Goal: Task Accomplishment & Management: Manage account settings

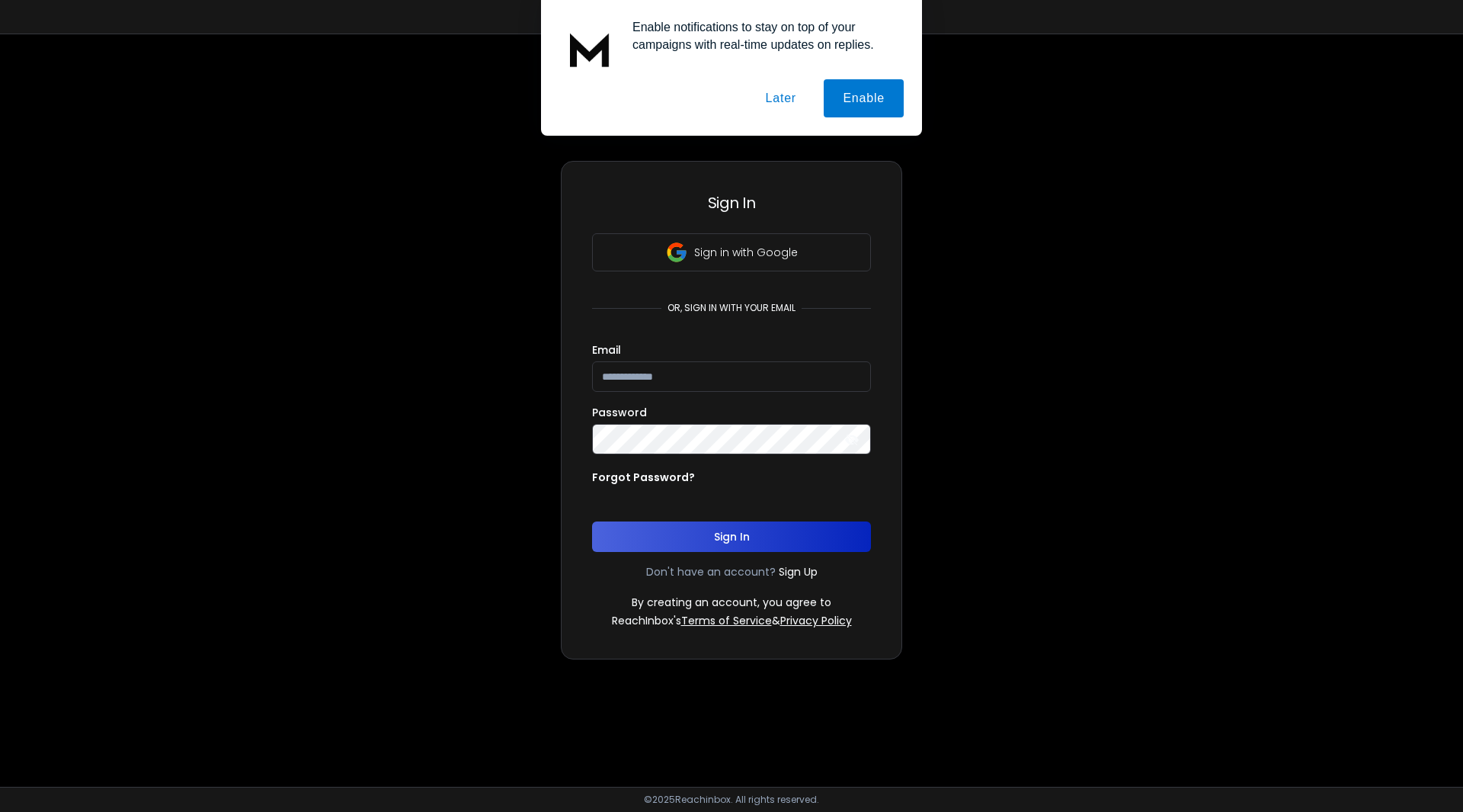
click at [601, 372] on input "email" at bounding box center [731, 376] width 279 height 30
paste input "**********"
type input "**********"
click at [718, 536] on button "Sign In" at bounding box center [731, 536] width 279 height 30
click at [700, 524] on button "Sign In" at bounding box center [731, 536] width 279 height 30
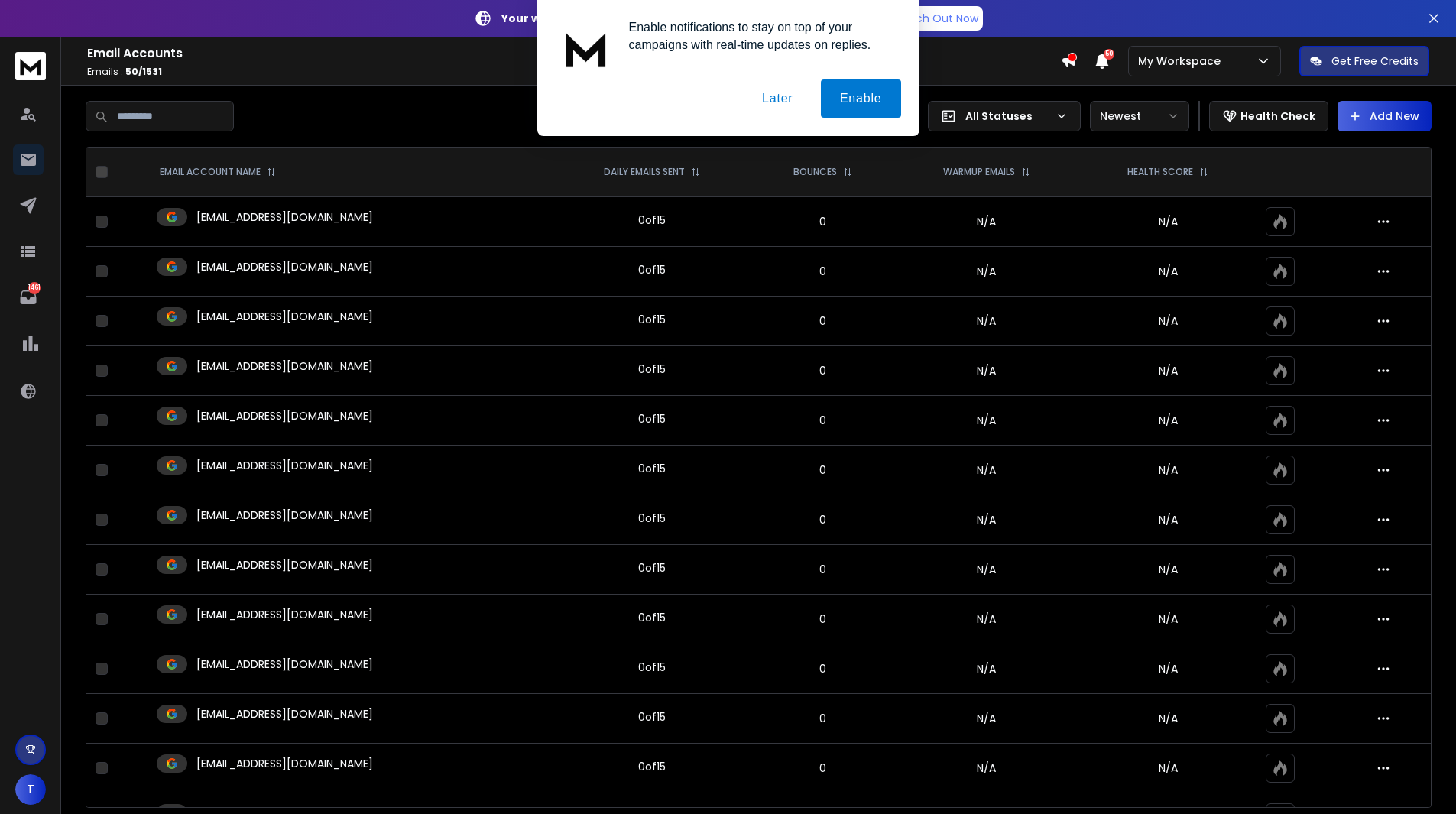
click at [782, 103] on button "Later" at bounding box center [777, 98] width 69 height 38
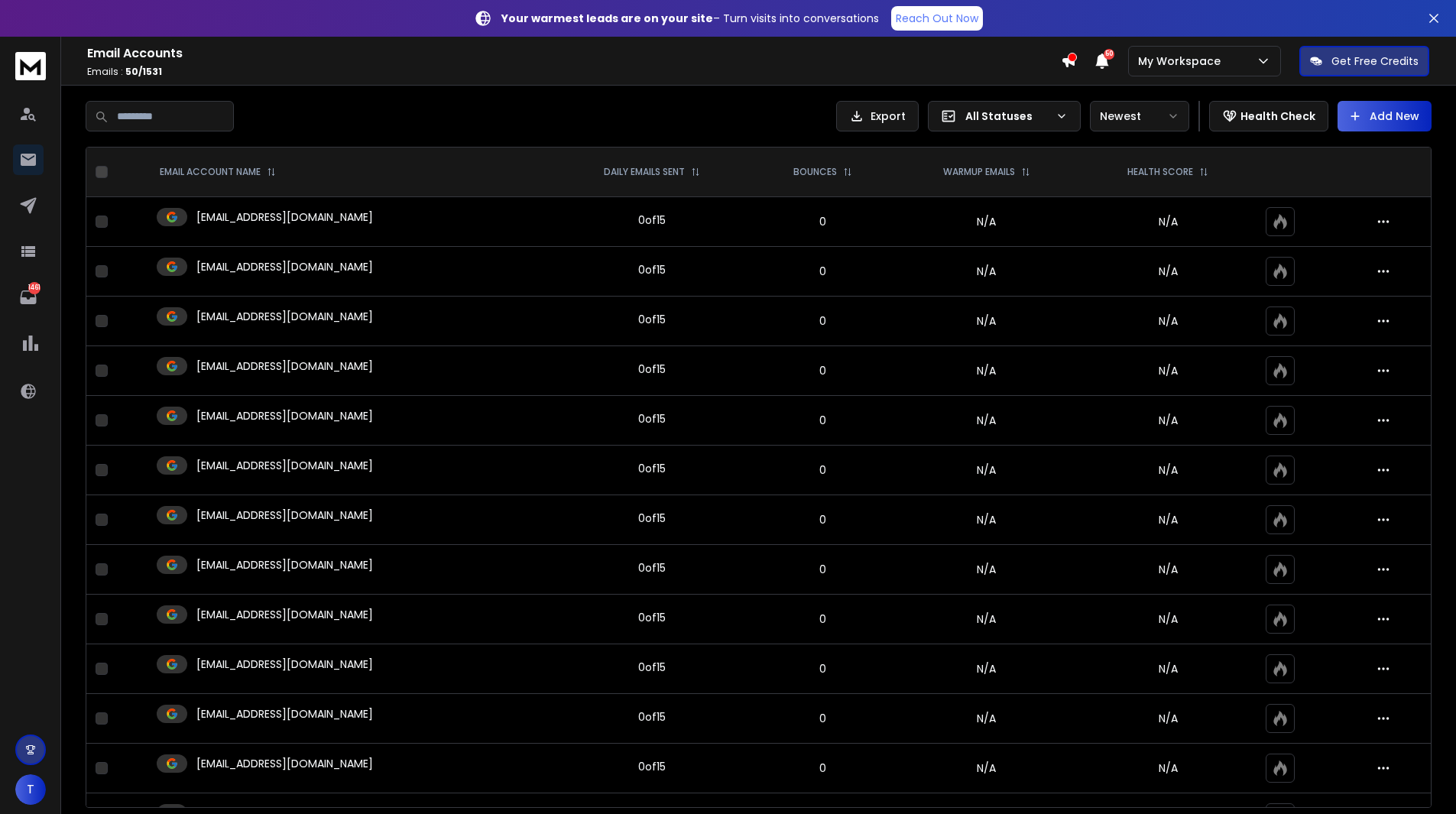
click at [1384, 118] on button "Add New" at bounding box center [1384, 115] width 94 height 30
click at [1363, 121] on button "Add New" at bounding box center [1384, 115] width 94 height 30
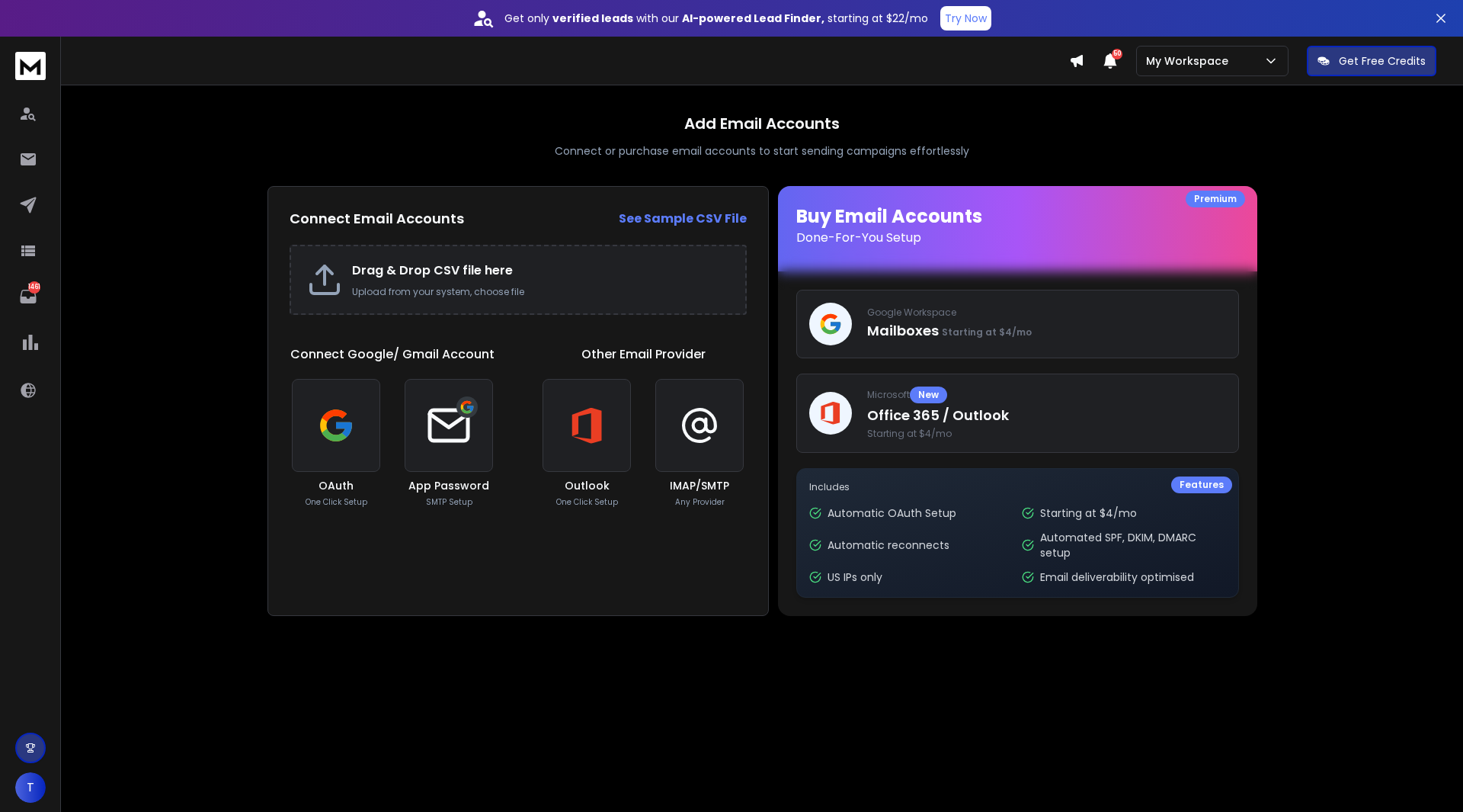
click at [322, 432] on icon at bounding box center [336, 426] width 38 height 46
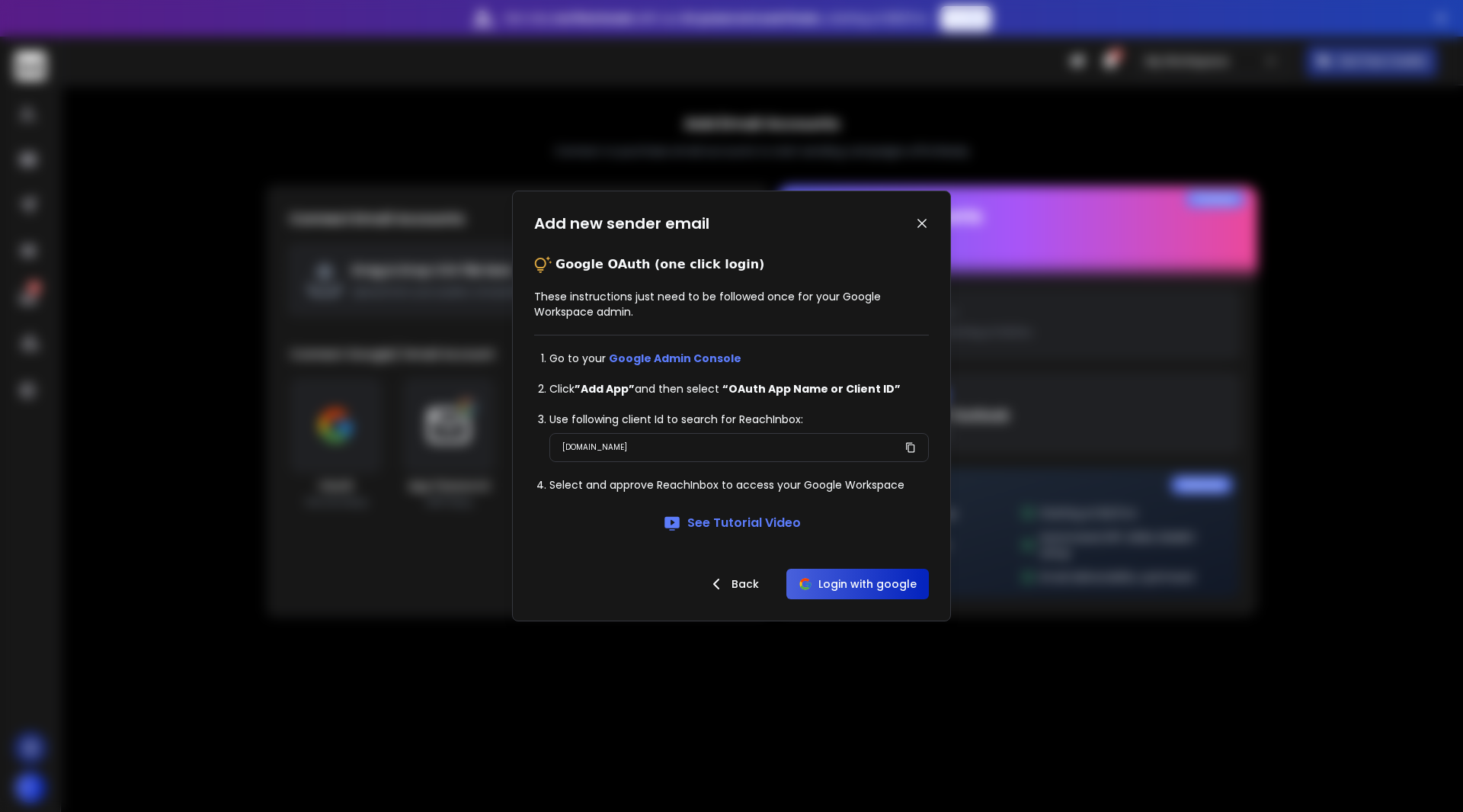
click at [870, 581] on button "Login with google" at bounding box center [857, 583] width 143 height 30
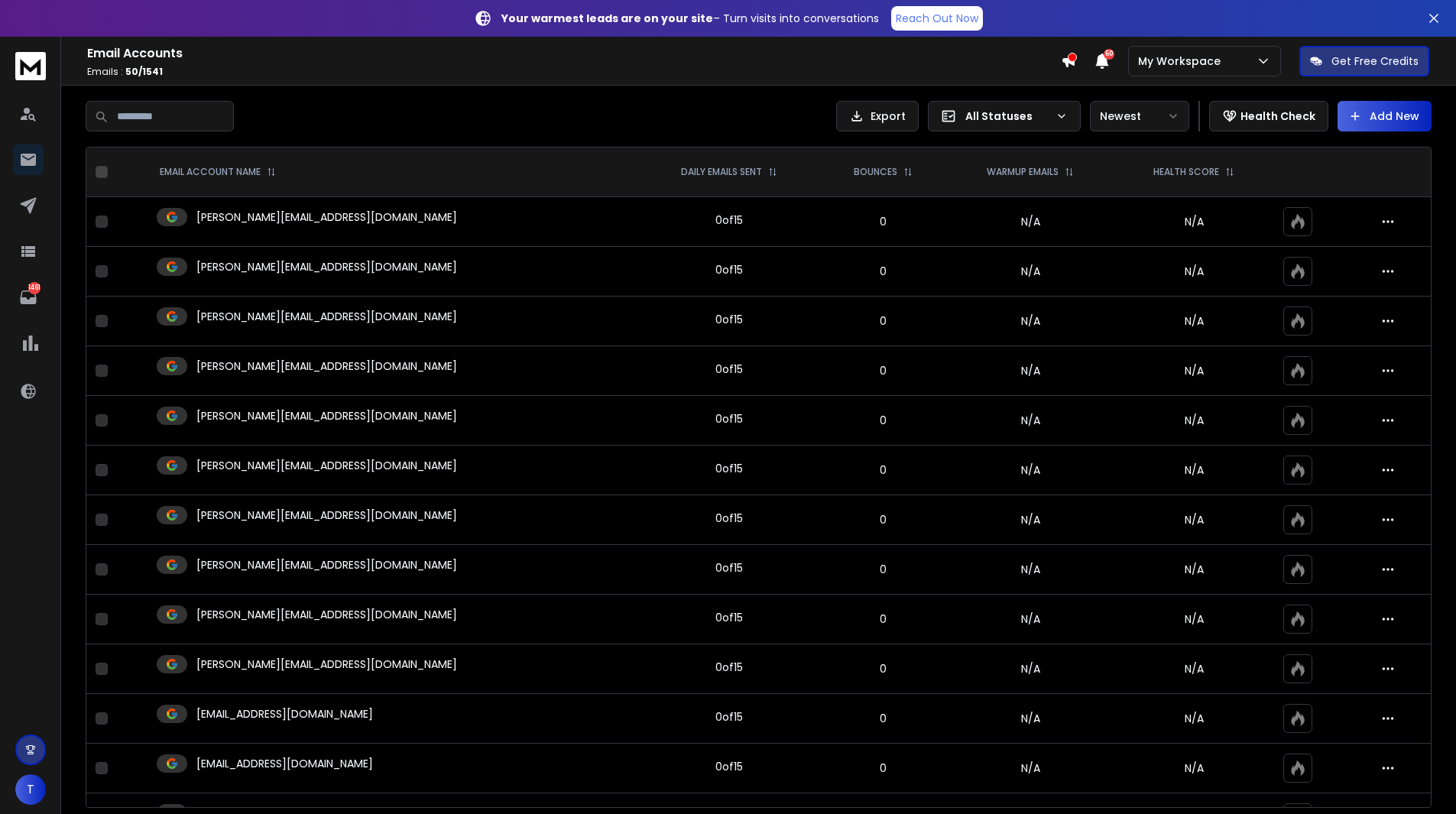
click at [1377, 112] on button "Add New" at bounding box center [1384, 115] width 94 height 30
click at [1367, 113] on button "Add New" at bounding box center [1384, 115] width 94 height 30
click at [1382, 106] on button "Add New" at bounding box center [1384, 115] width 94 height 30
click at [1370, 110] on button "Add New" at bounding box center [1384, 115] width 94 height 30
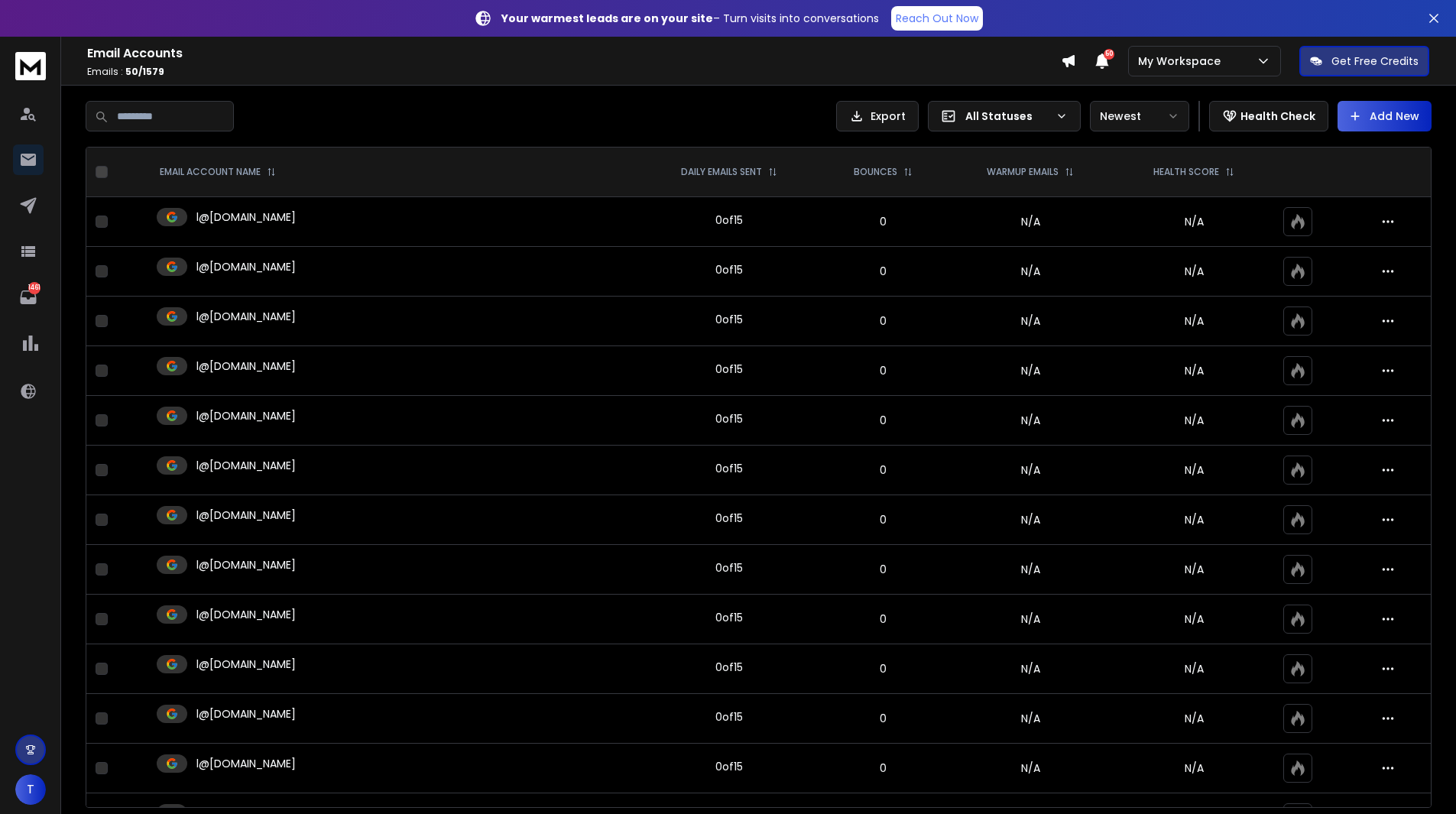
click at [1363, 123] on button "Add New" at bounding box center [1384, 115] width 94 height 30
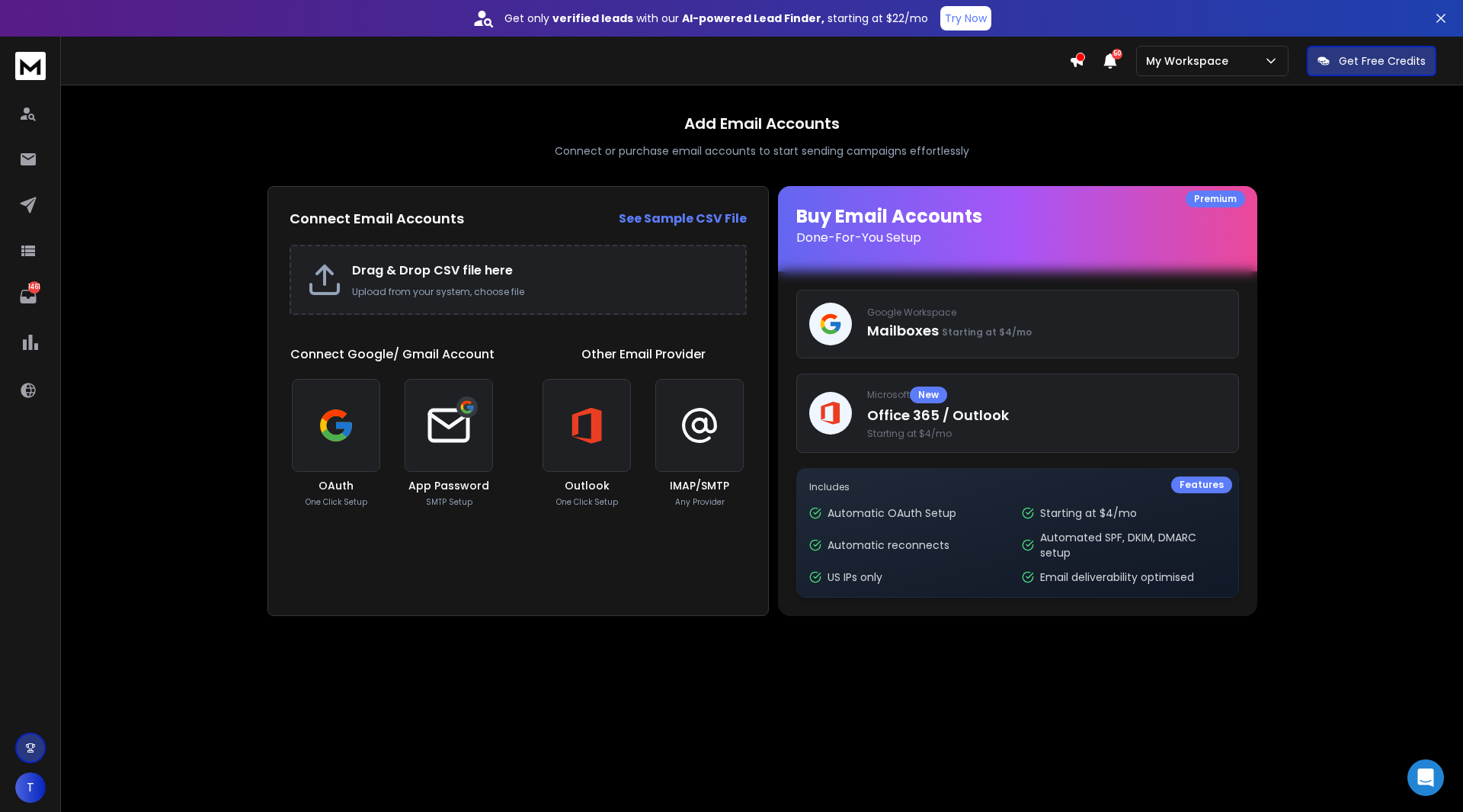
click at [351, 424] on icon at bounding box center [343, 429] width 16 height 16
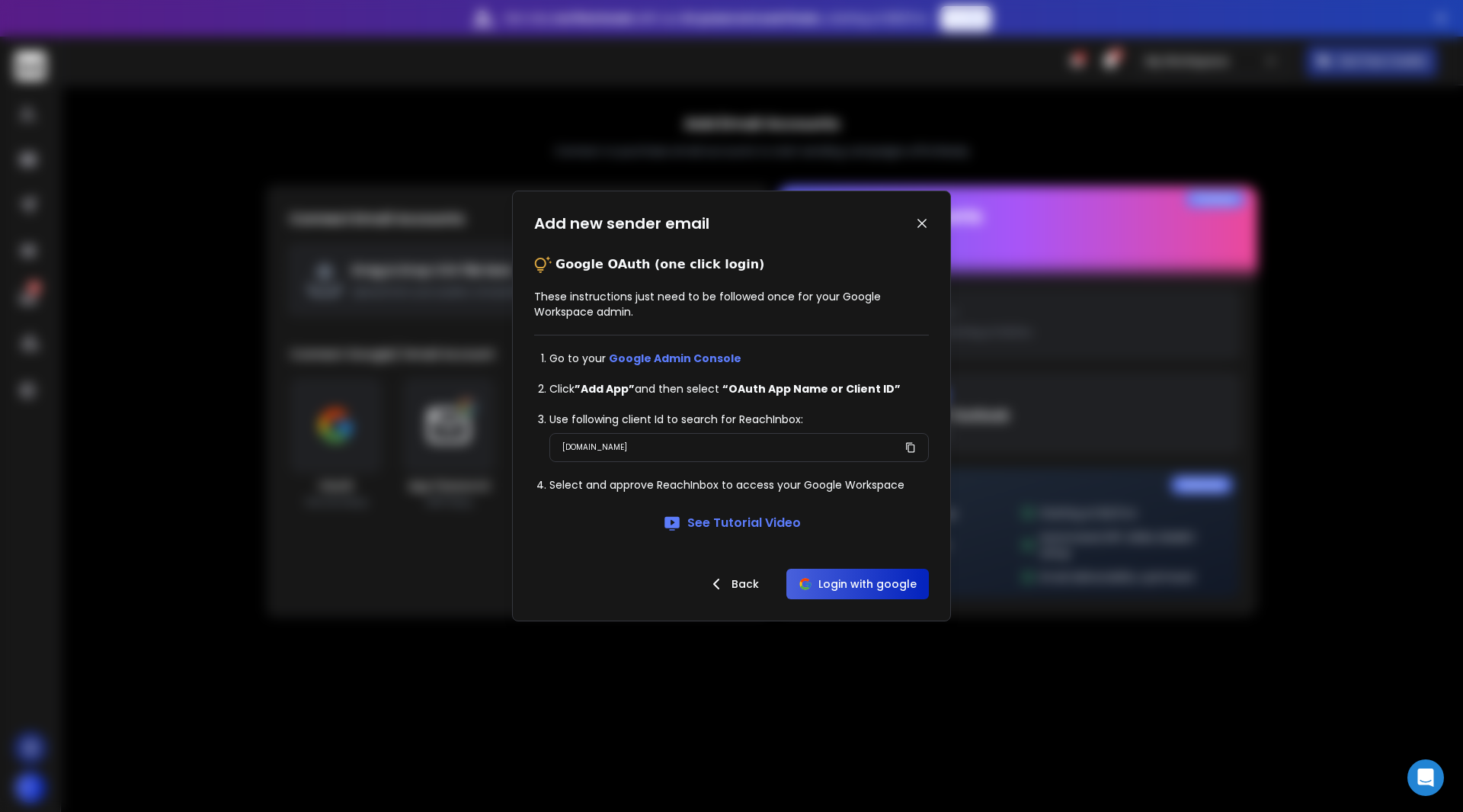
drag, startPoint x: 874, startPoint y: 576, endPoint x: 870, endPoint y: 594, distance: 18.4
click at [874, 576] on button "Login with google" at bounding box center [857, 583] width 143 height 30
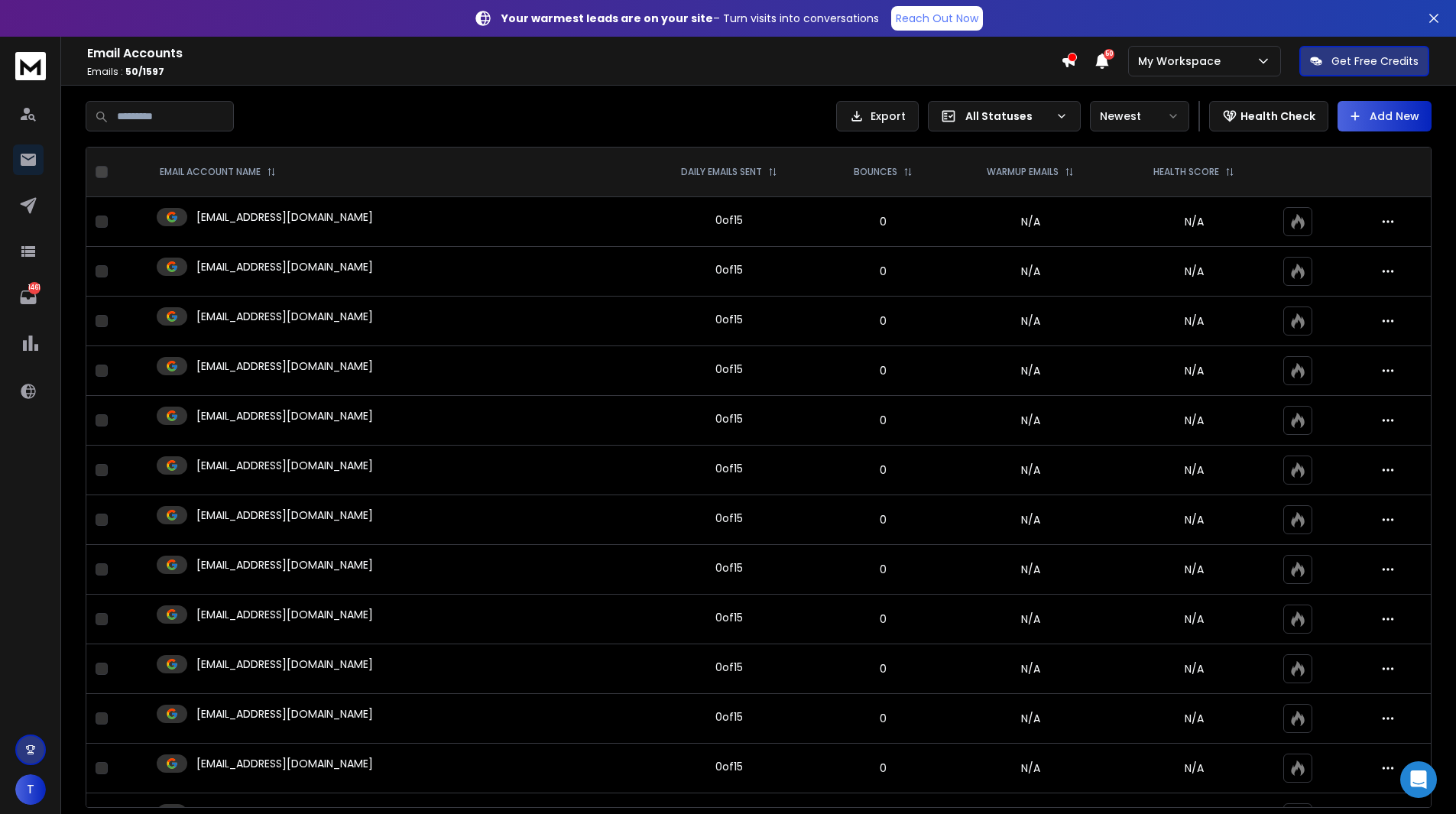
click at [1379, 111] on button "Add New" at bounding box center [1384, 115] width 94 height 30
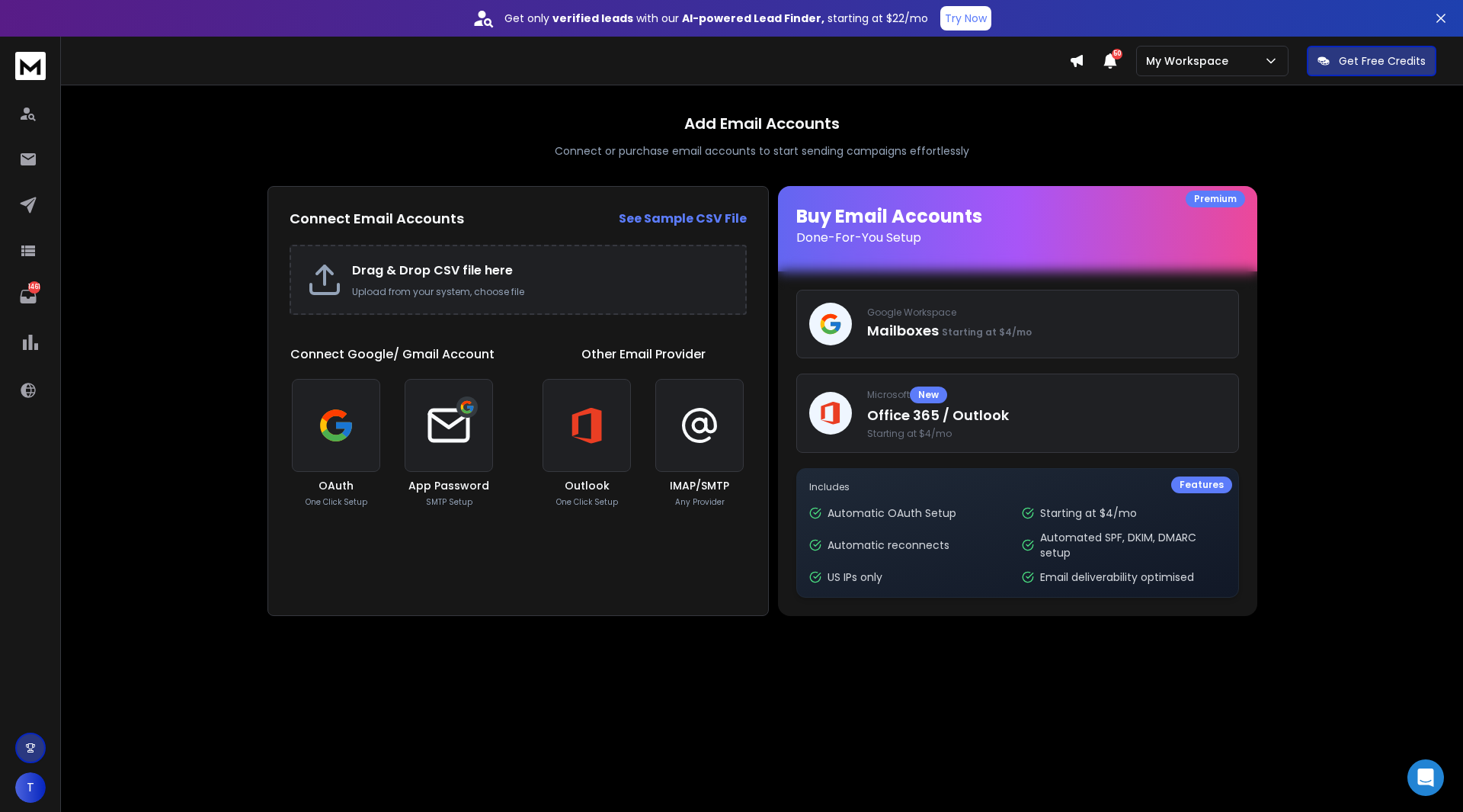
click at [343, 417] on icon at bounding box center [336, 426] width 38 height 46
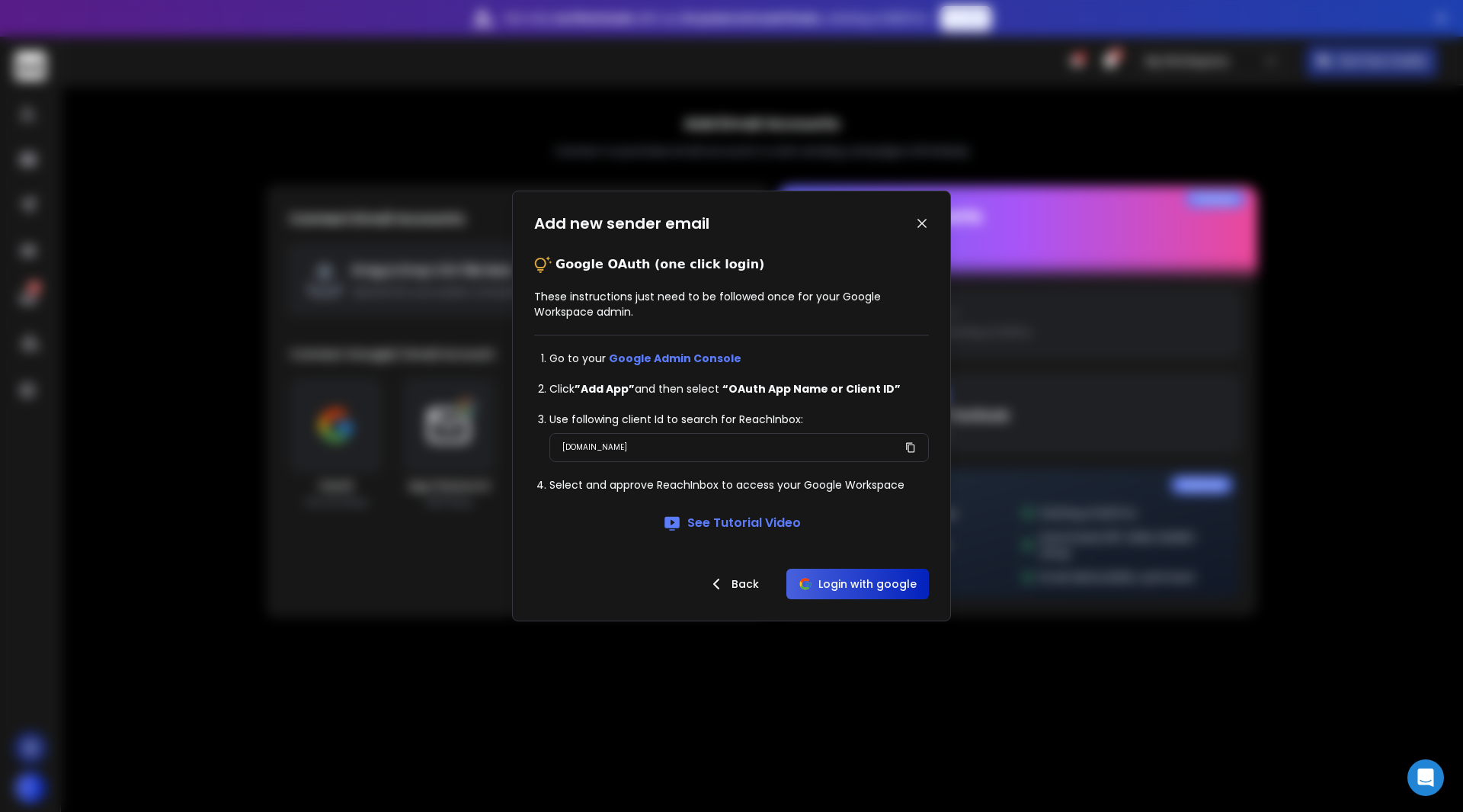
click at [869, 577] on button "Login with google" at bounding box center [857, 583] width 143 height 30
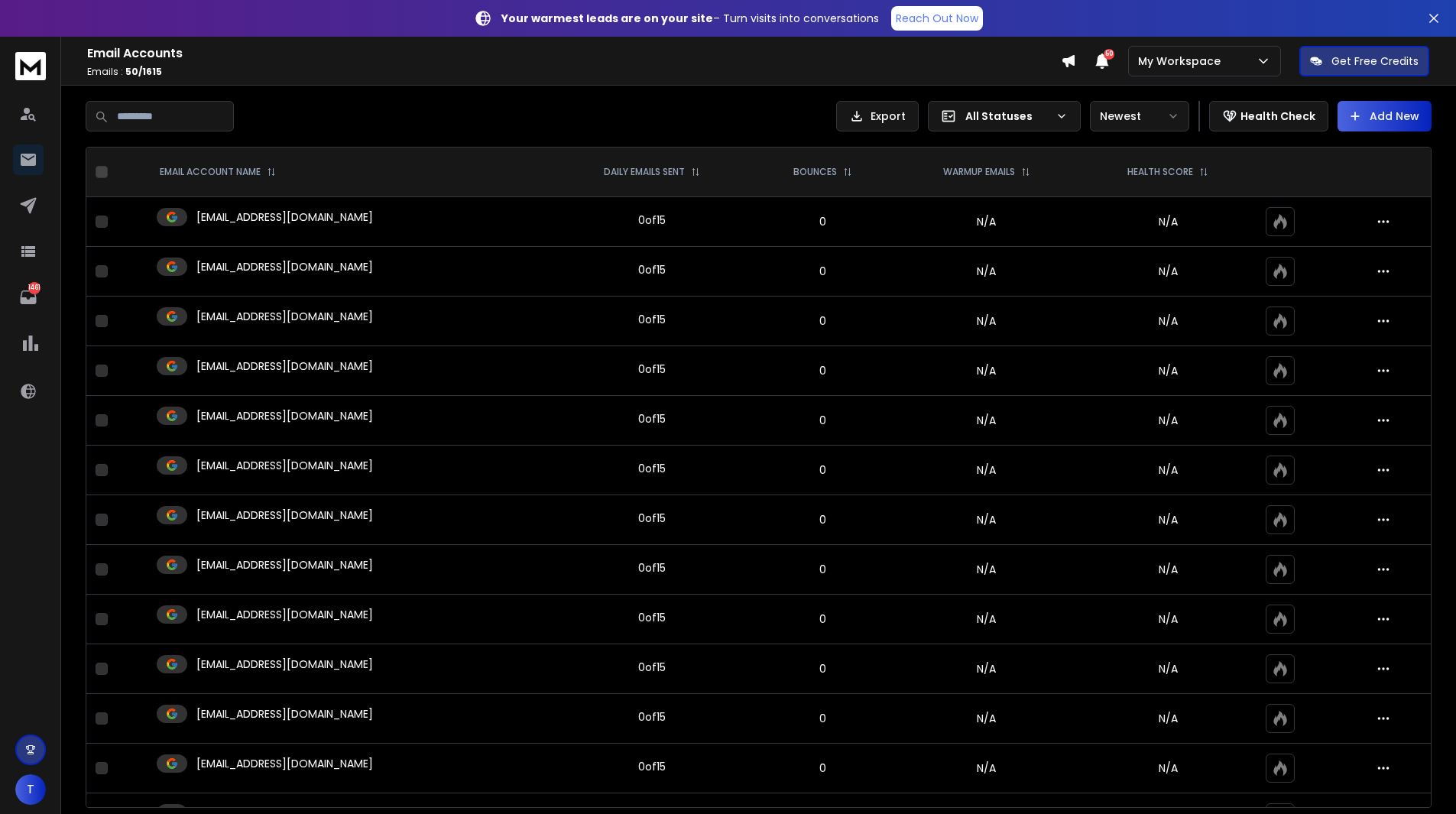
click at [1385, 127] on button "Add New" at bounding box center [1384, 115] width 94 height 30
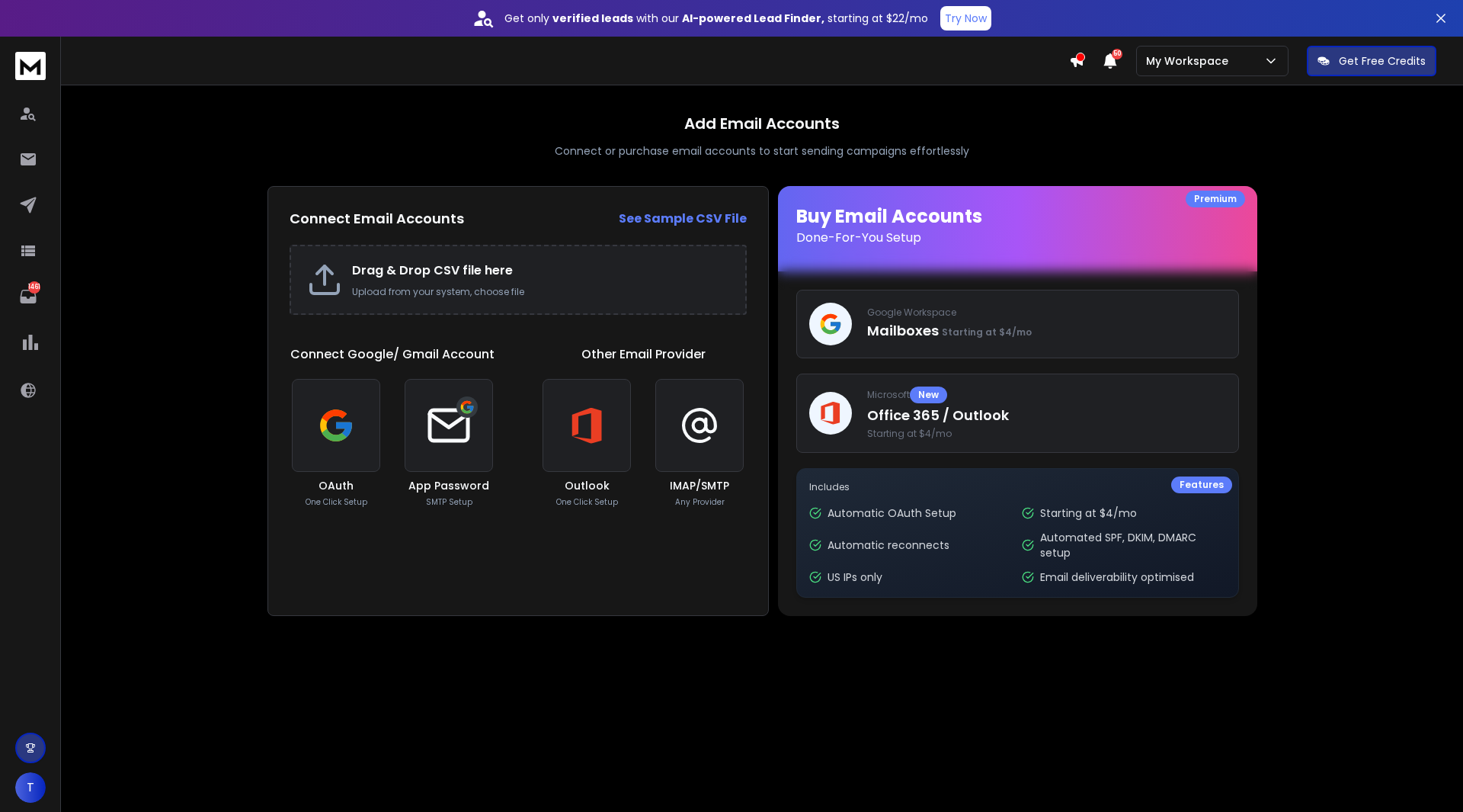
click at [347, 403] on icon at bounding box center [336, 426] width 38 height 46
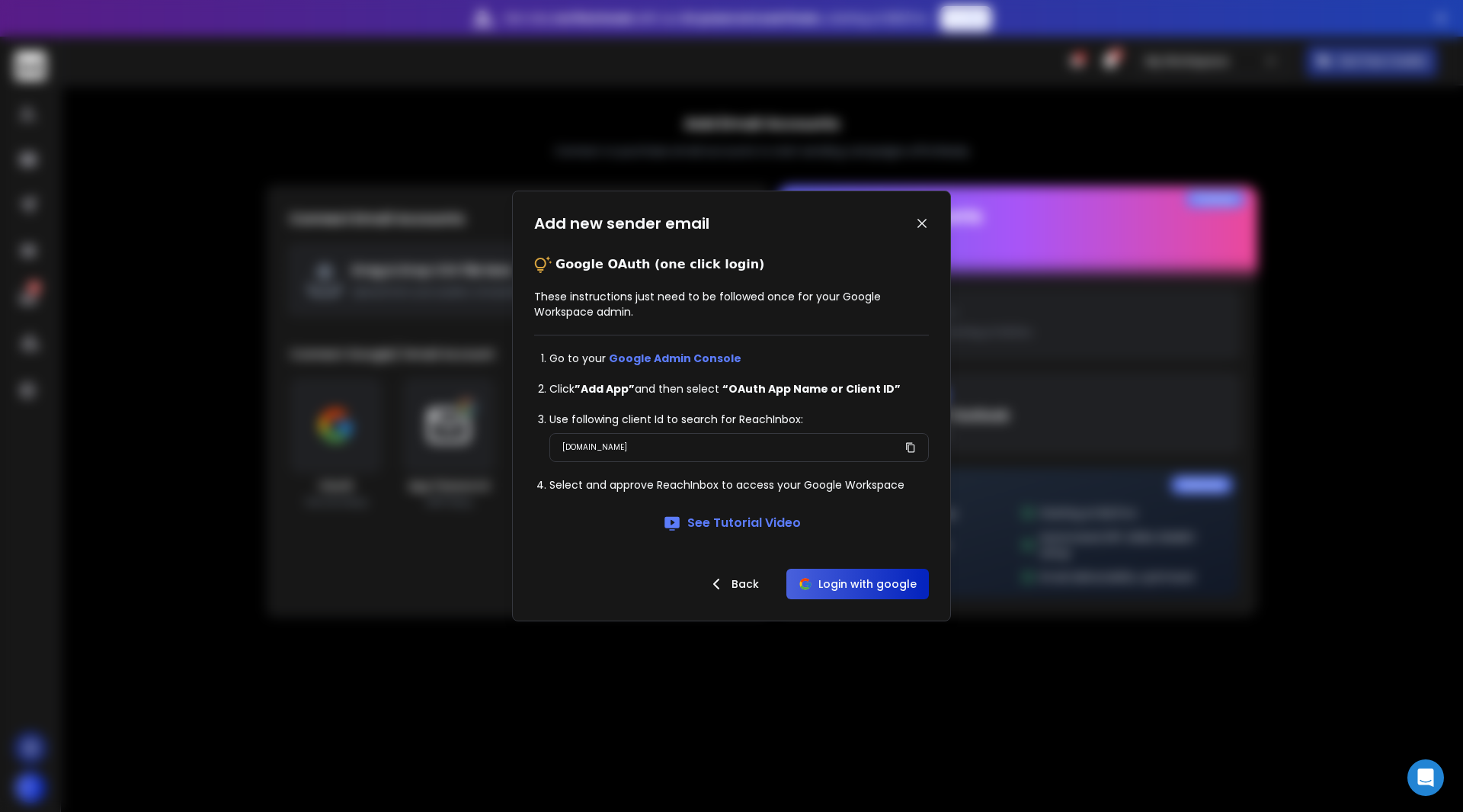
click at [838, 578] on button "Login with google" at bounding box center [857, 583] width 143 height 30
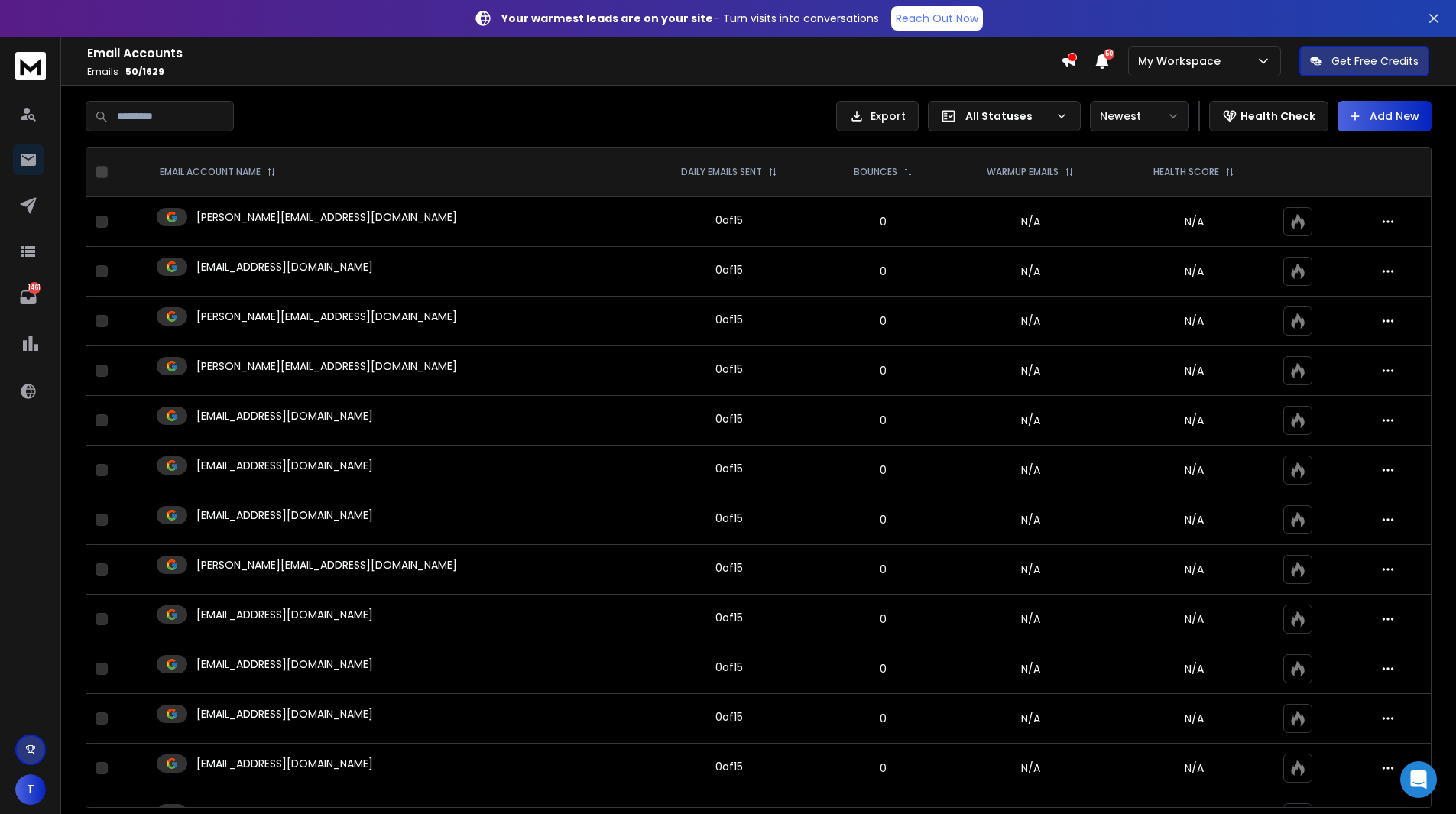
click at [1372, 118] on button "Add New" at bounding box center [1384, 115] width 94 height 30
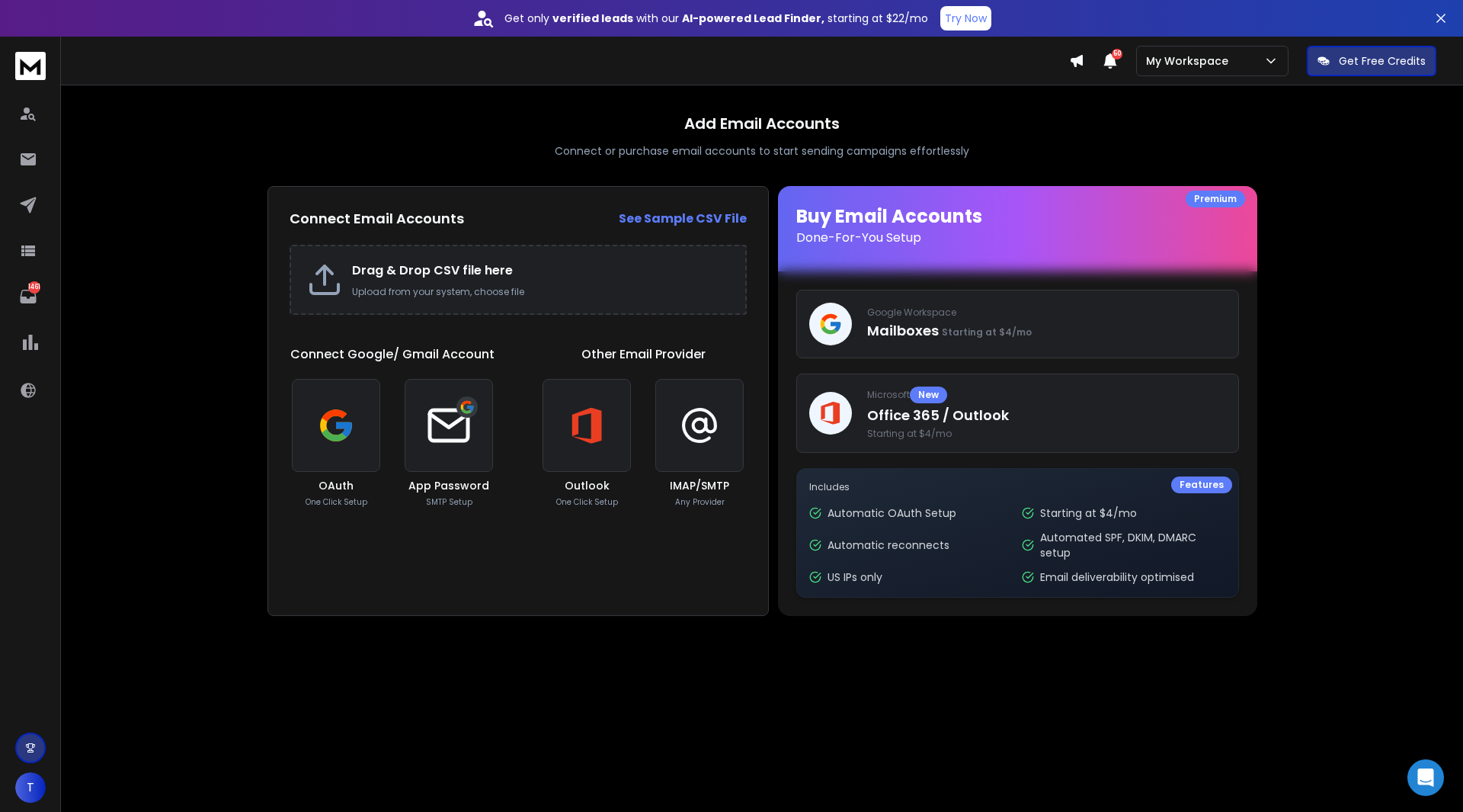
click at [333, 434] on icon at bounding box center [335, 435] width 25 height 13
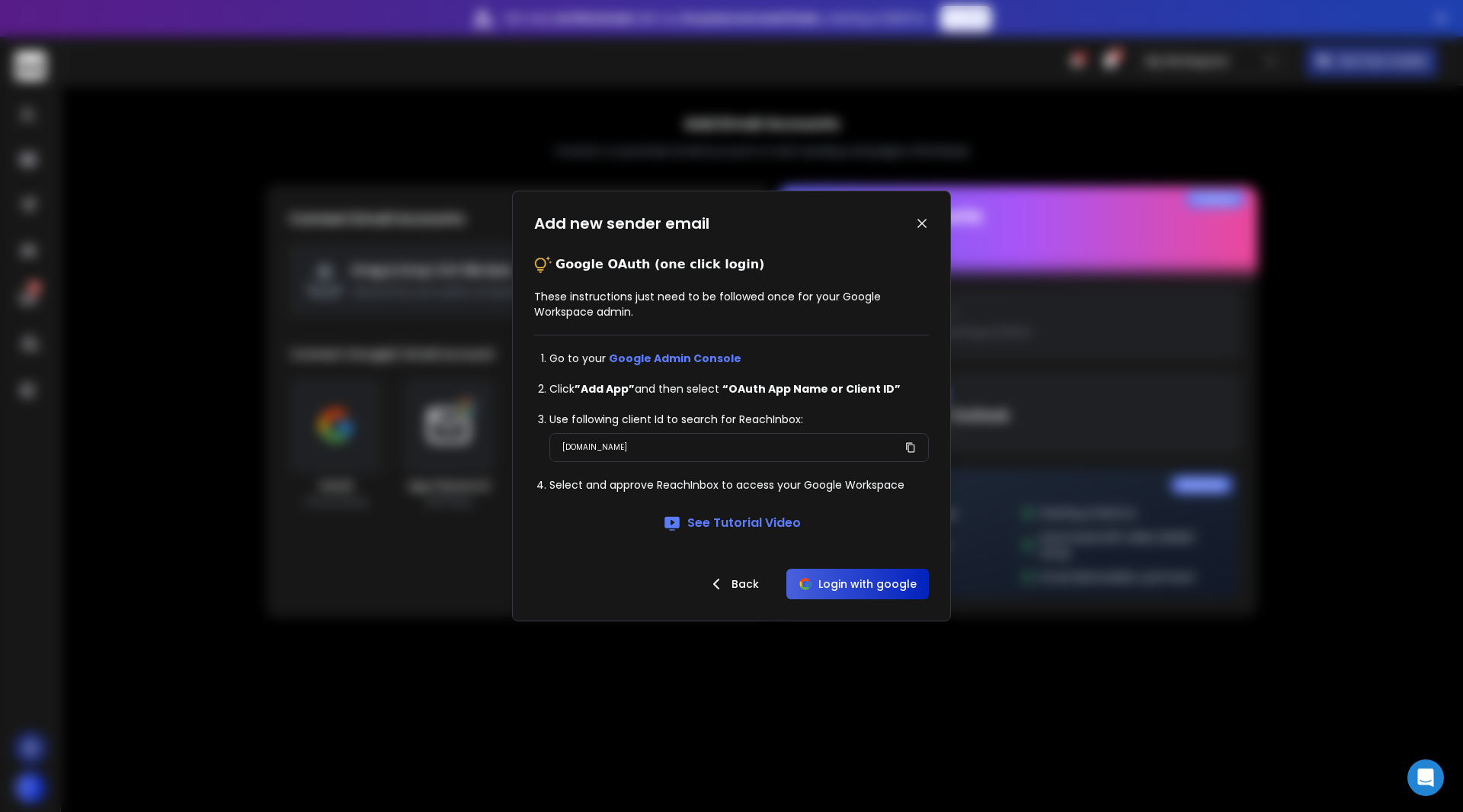
click at [882, 589] on button "Login with google" at bounding box center [857, 583] width 143 height 30
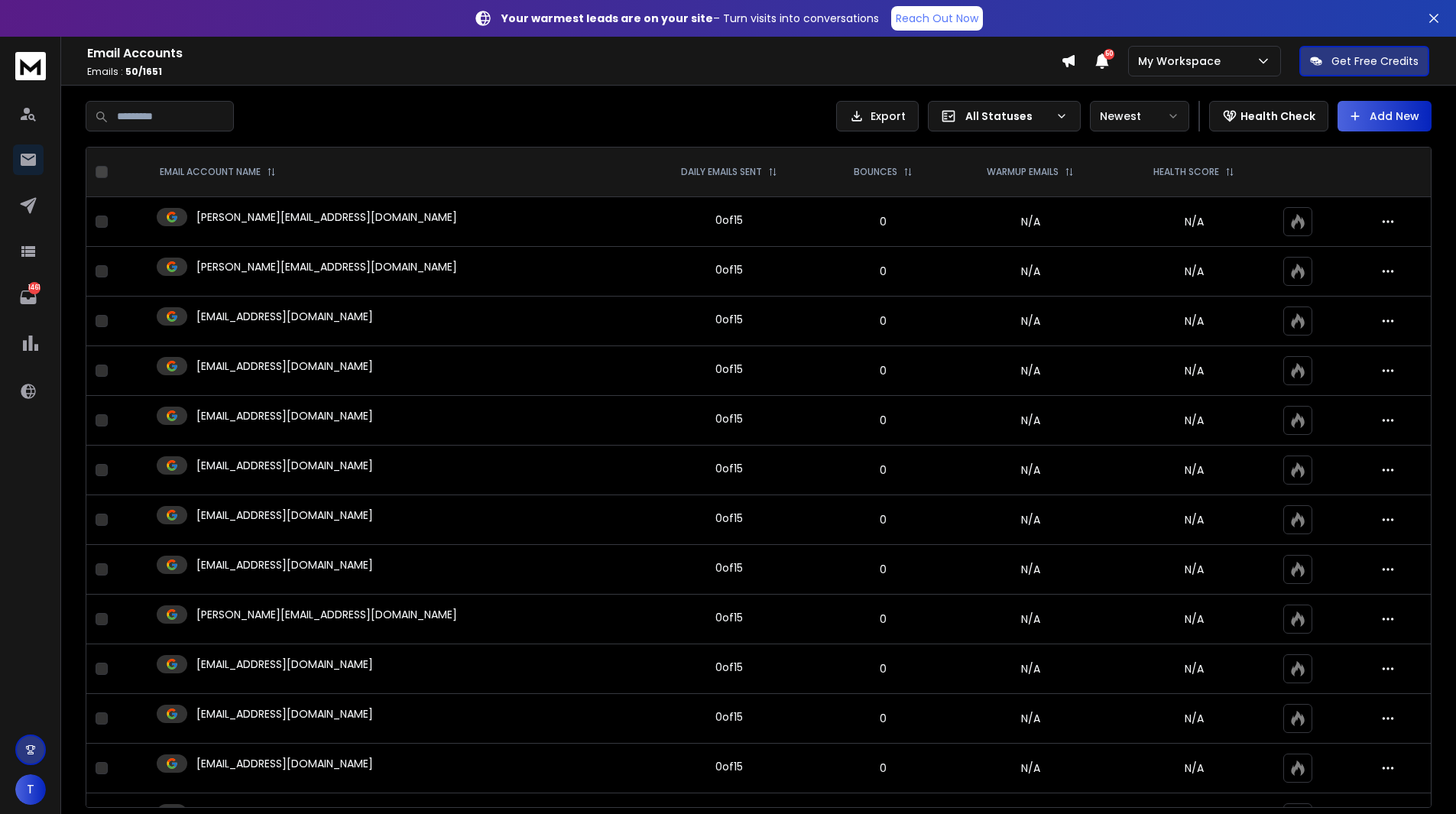
click at [1369, 115] on button "Add New" at bounding box center [1384, 115] width 94 height 30
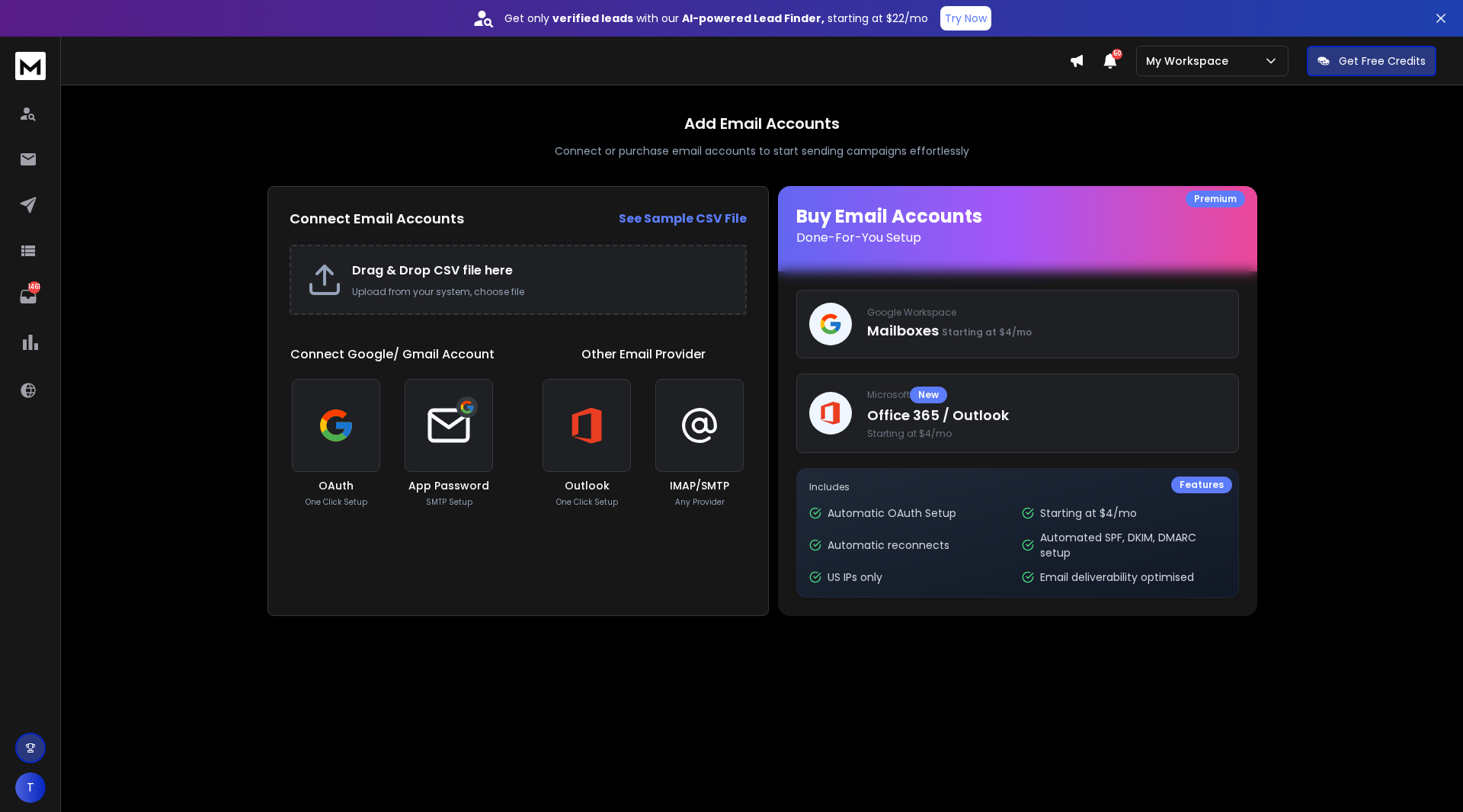
click at [320, 419] on icon at bounding box center [336, 426] width 38 height 46
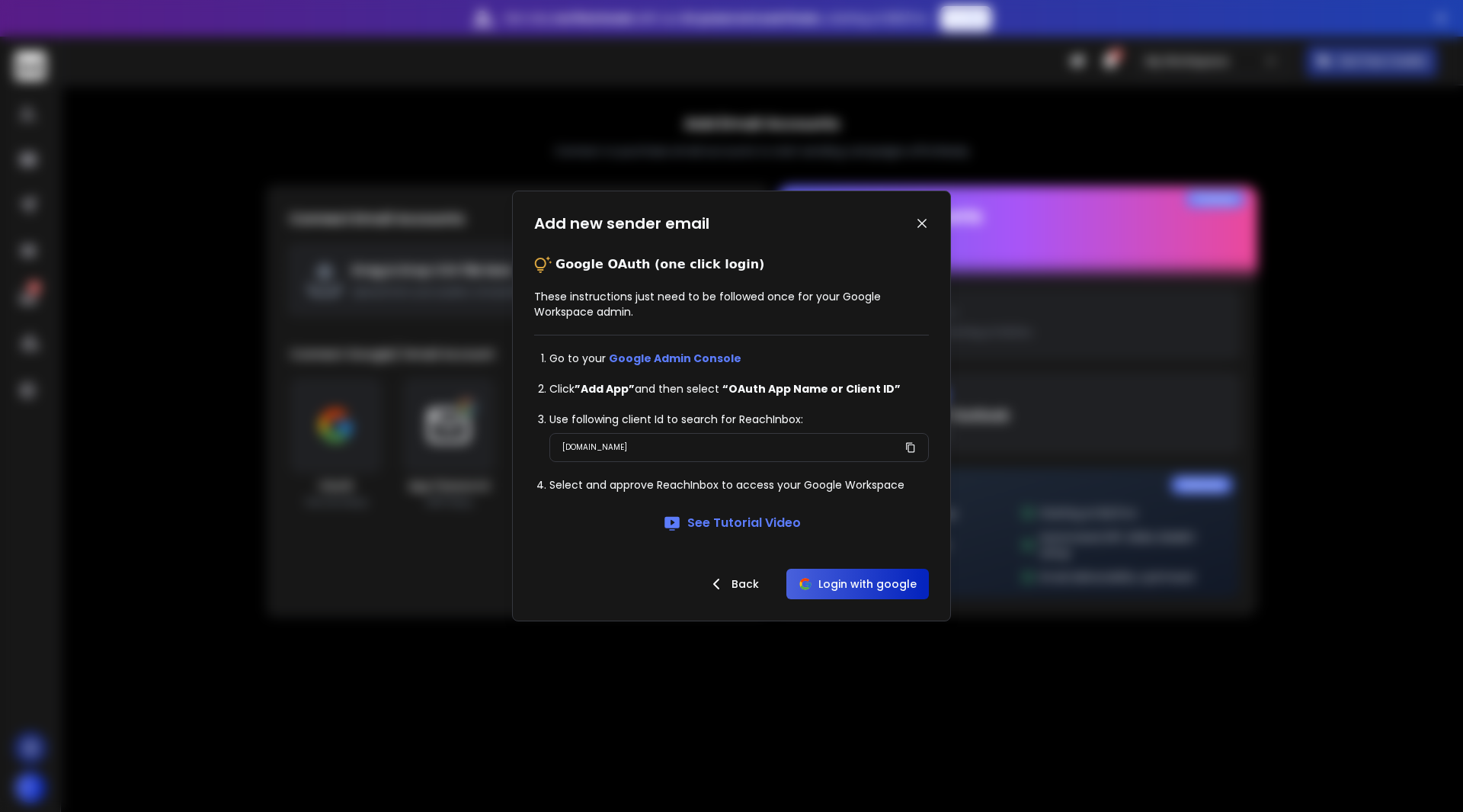
click at [892, 589] on button "Login with google" at bounding box center [857, 583] width 143 height 30
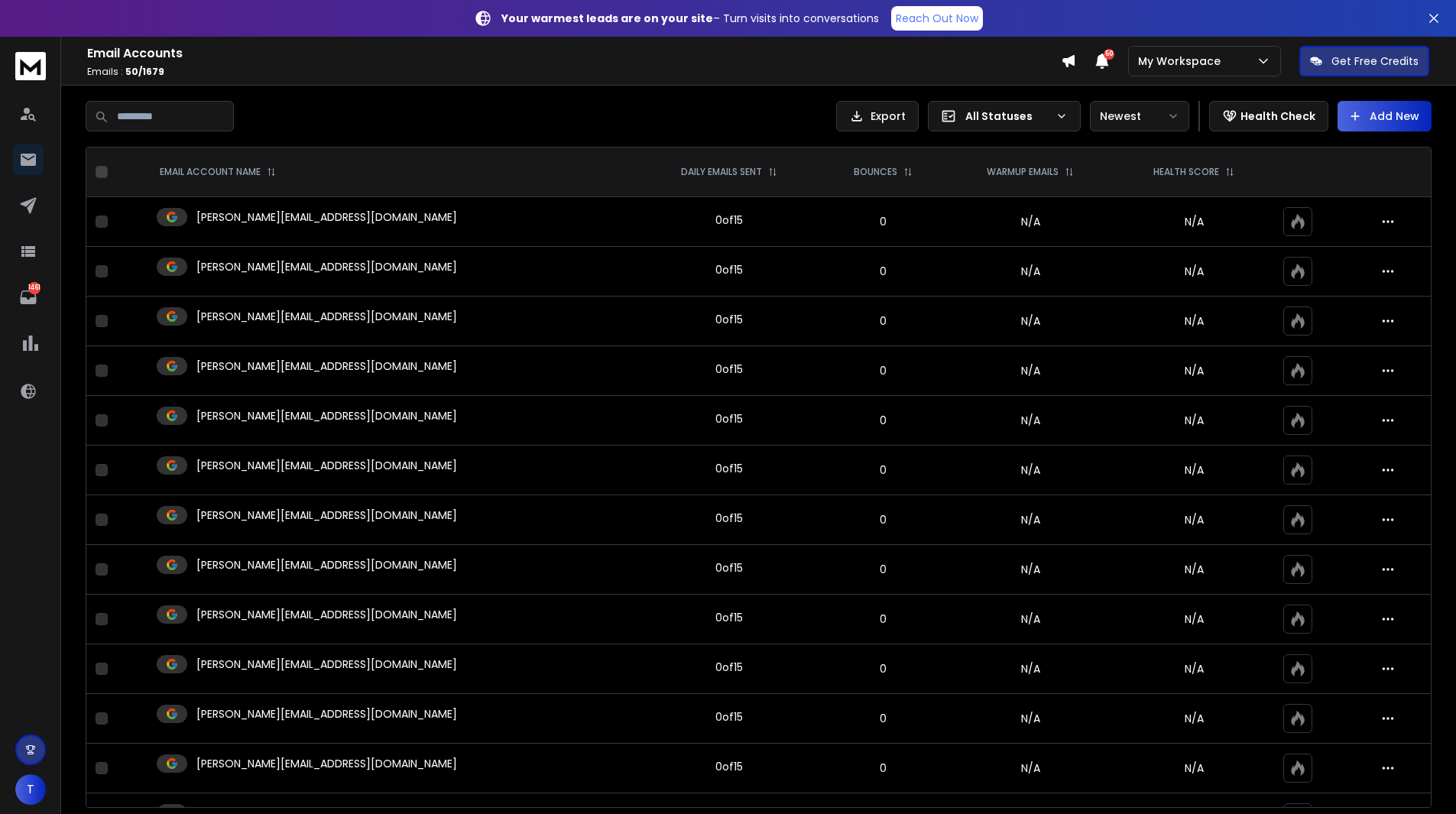
click at [1381, 111] on button "Add New" at bounding box center [1384, 115] width 94 height 30
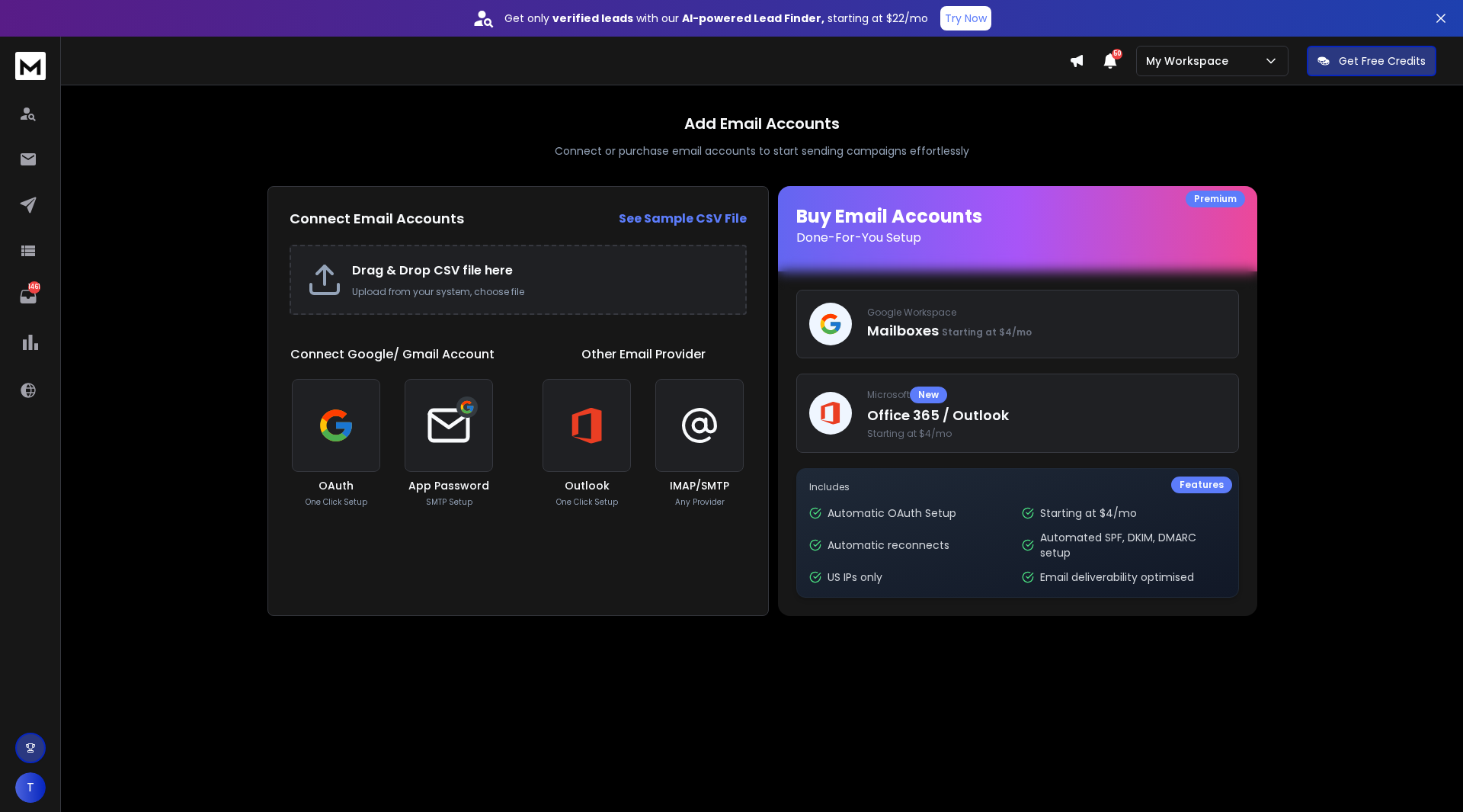
click at [349, 429] on icon at bounding box center [343, 429] width 16 height 16
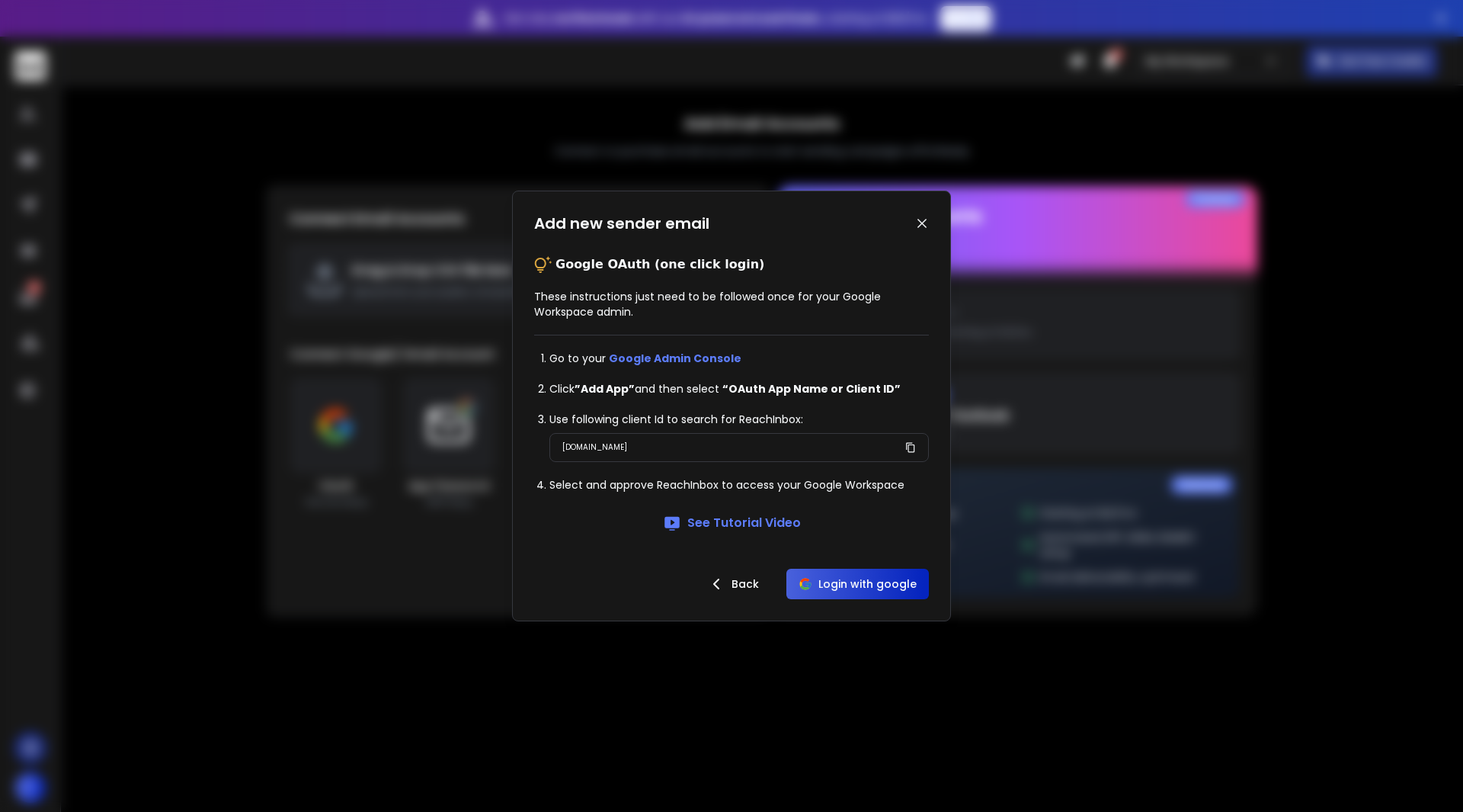
drag, startPoint x: 865, startPoint y: 589, endPoint x: 1011, endPoint y: 766, distance: 229.4
click at [864, 589] on button "Login with google" at bounding box center [857, 583] width 143 height 30
